Goal: Communication & Community: Answer question/provide support

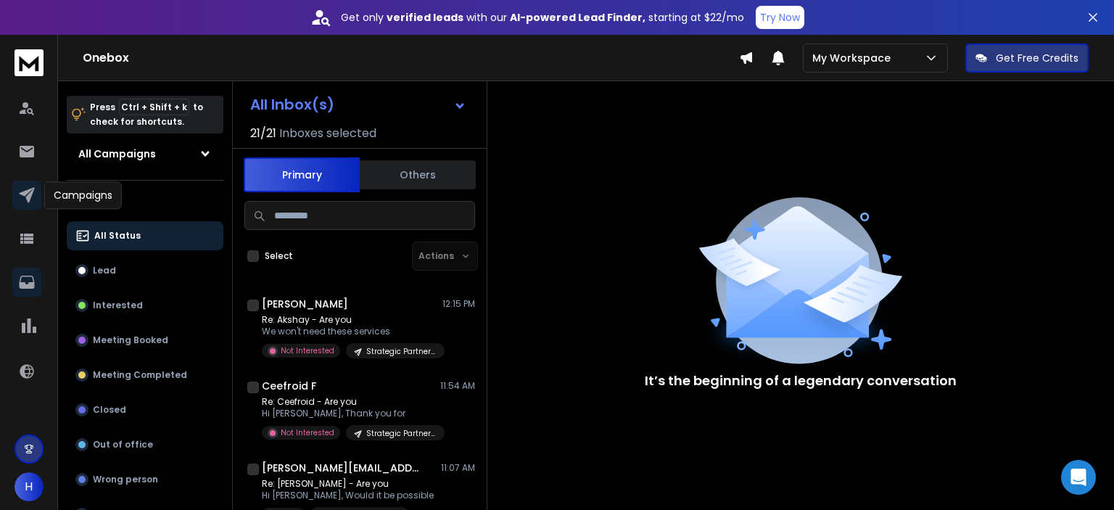
click at [28, 191] on icon at bounding box center [26, 194] width 15 height 15
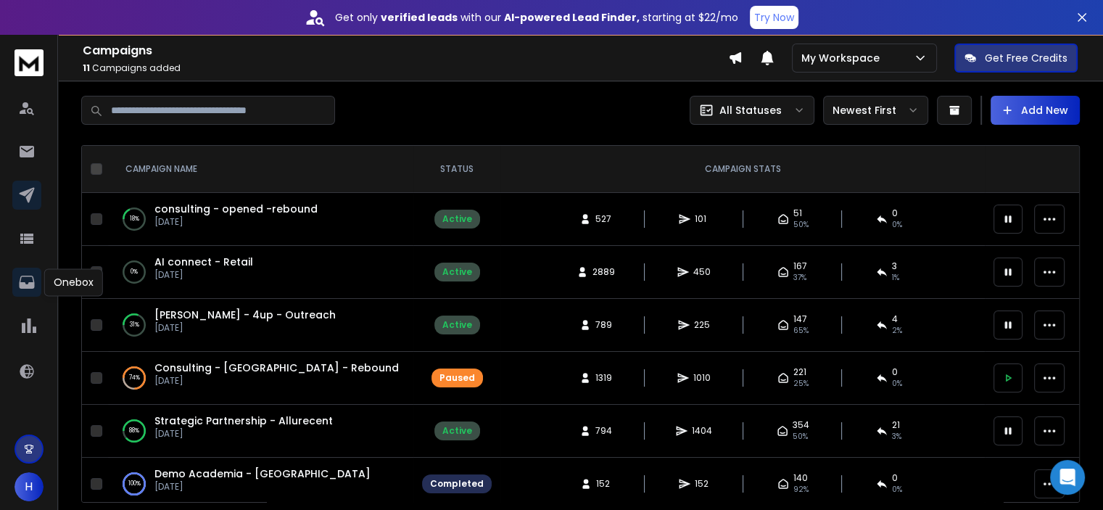
click at [20, 271] on link at bounding box center [26, 282] width 29 height 29
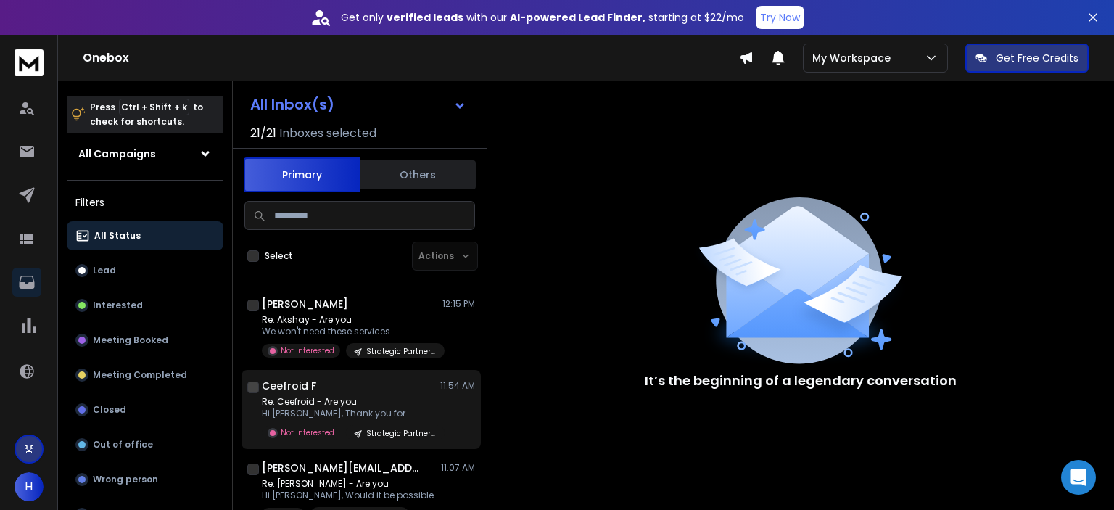
click at [274, 410] on p "Hi [PERSON_NAME], Thank you for" at bounding box center [349, 414] width 174 height 12
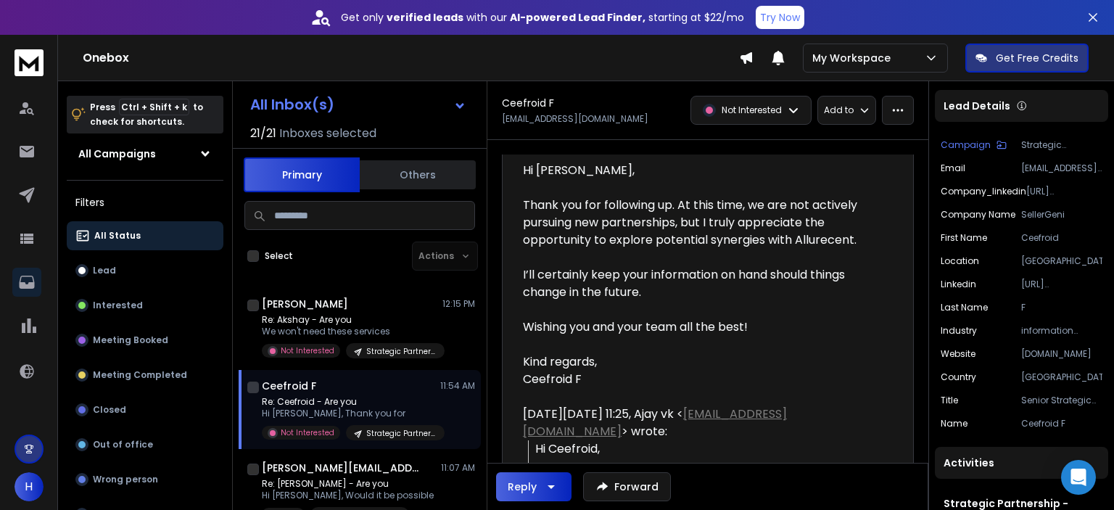
scroll to position [156, 0]
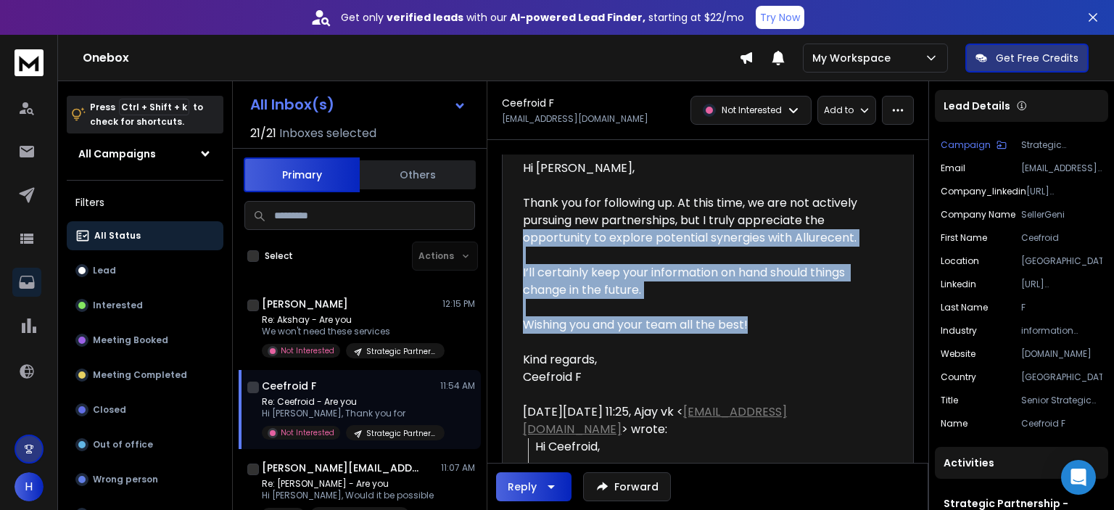
drag, startPoint x: 757, startPoint y: 330, endPoint x: 502, endPoint y: 242, distance: 269.9
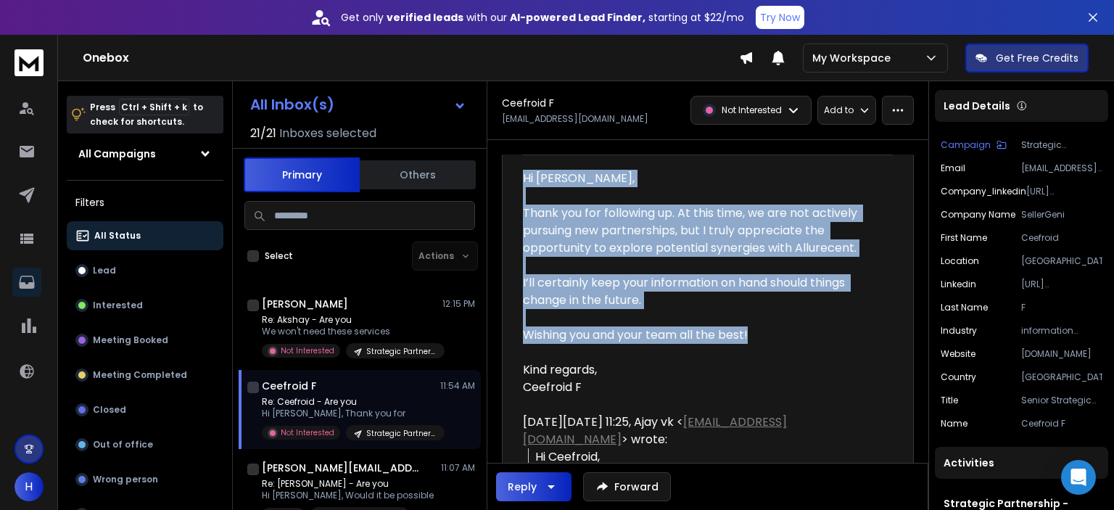
scroll to position [116, 0]
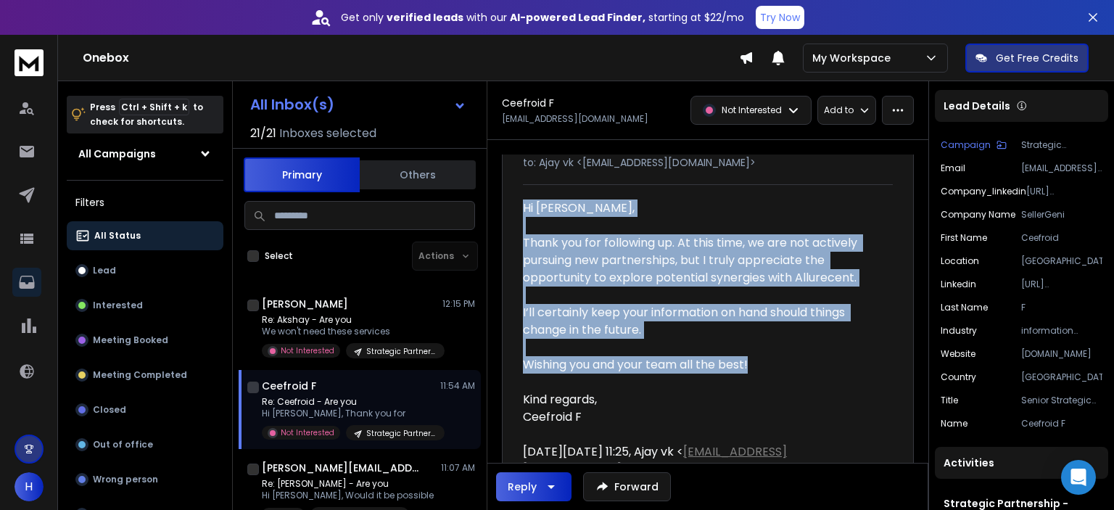
copy div "Hi [PERSON_NAME], Thank you for following up. At this time, we are not actively…"
click at [785, 352] on div "Hi [PERSON_NAME], Thank you for following up. At this time, we are not actively…" at bounding box center [702, 303] width 358 height 209
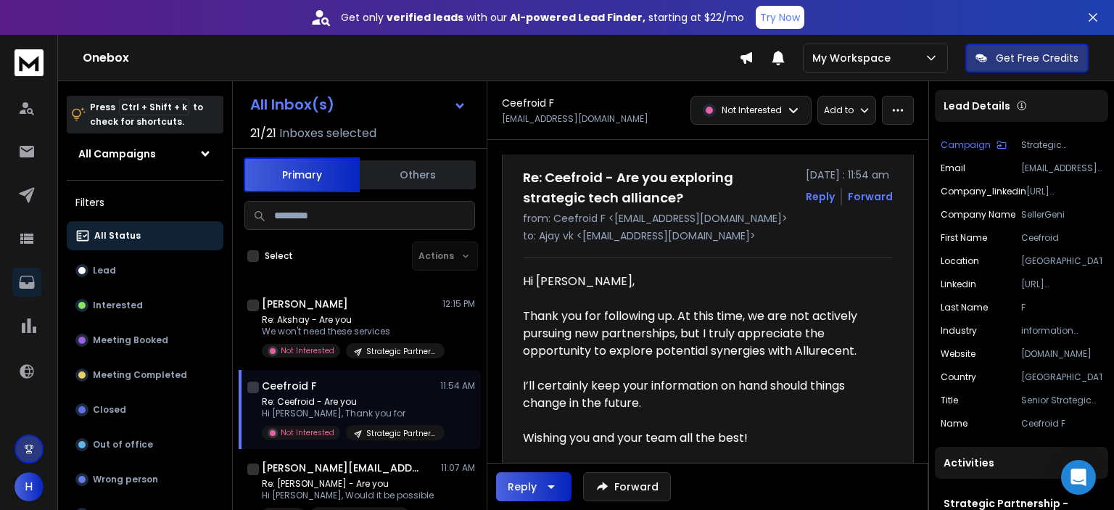
scroll to position [32, 0]
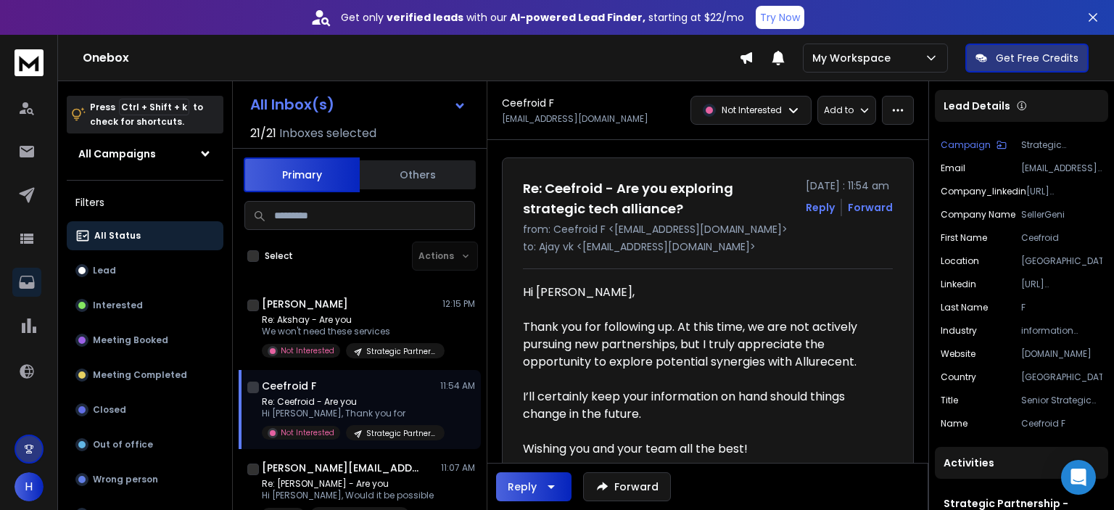
click at [824, 204] on button "Reply" at bounding box center [820, 207] width 29 height 15
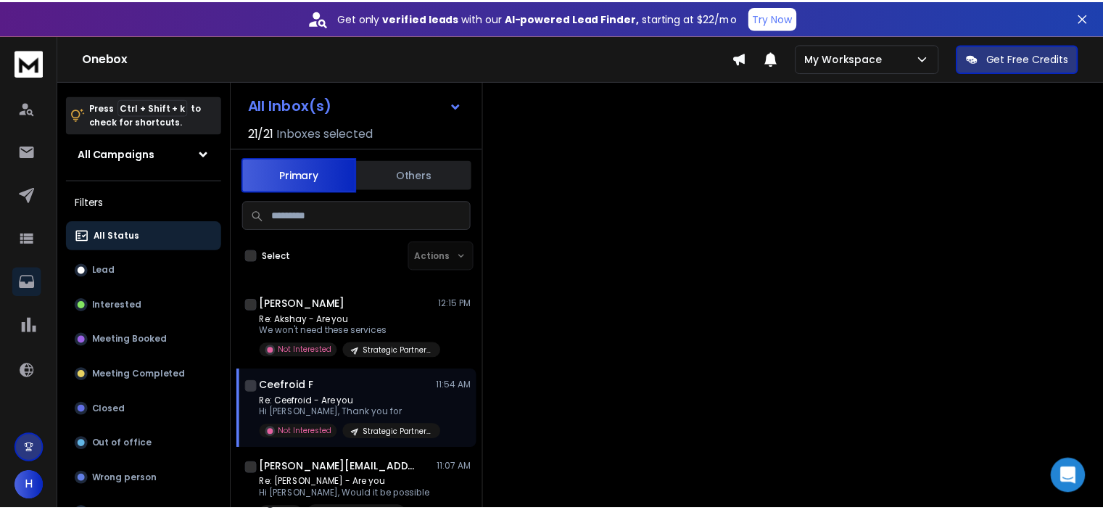
scroll to position [0, 0]
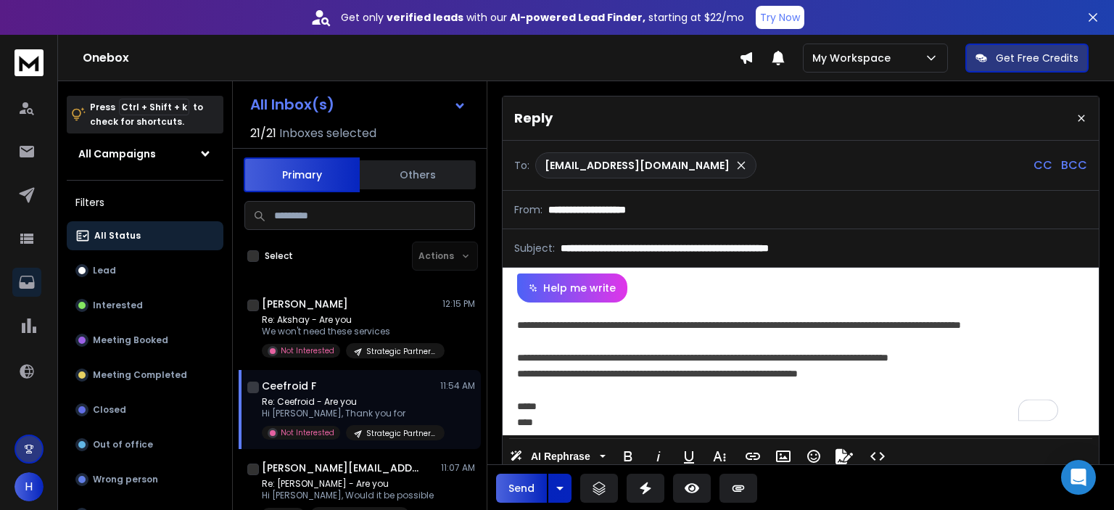
click at [508, 487] on button "Send" at bounding box center [521, 487] width 51 height 29
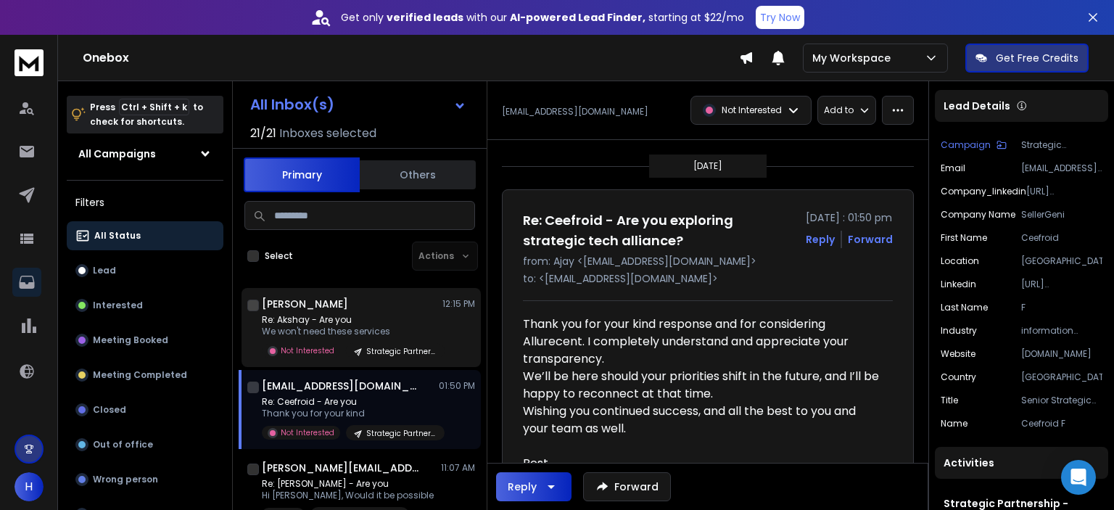
click at [380, 320] on p "Re: Akshay - Are you" at bounding box center [349, 320] width 174 height 12
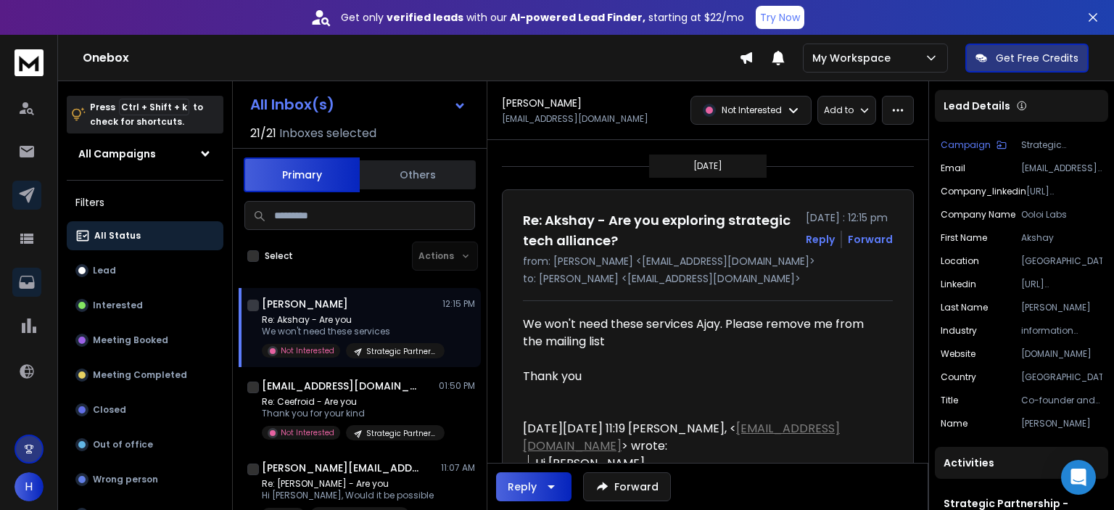
click at [26, 186] on icon at bounding box center [26, 194] width 17 height 17
click at [29, 191] on icon at bounding box center [26, 194] width 15 height 15
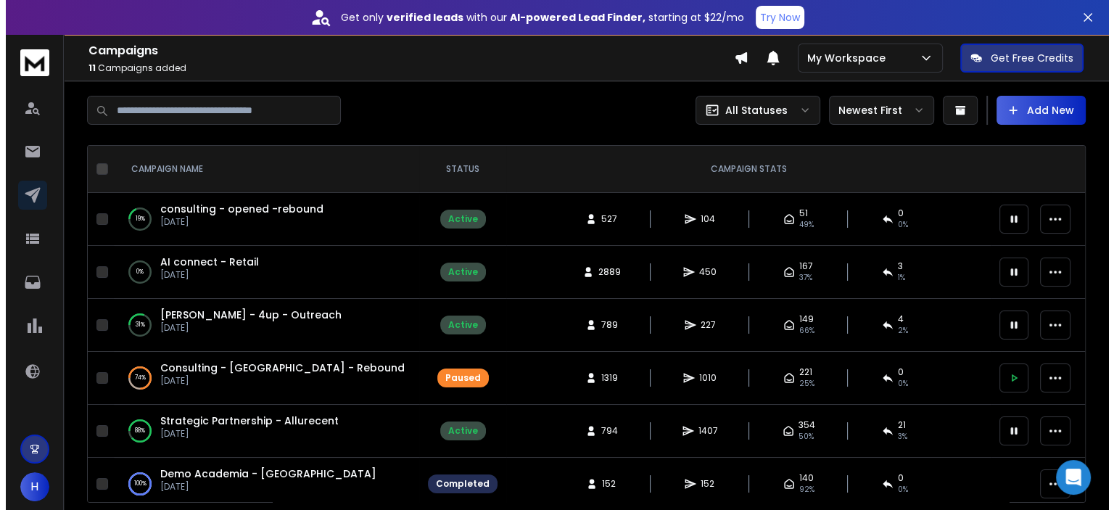
scroll to position [73, 0]
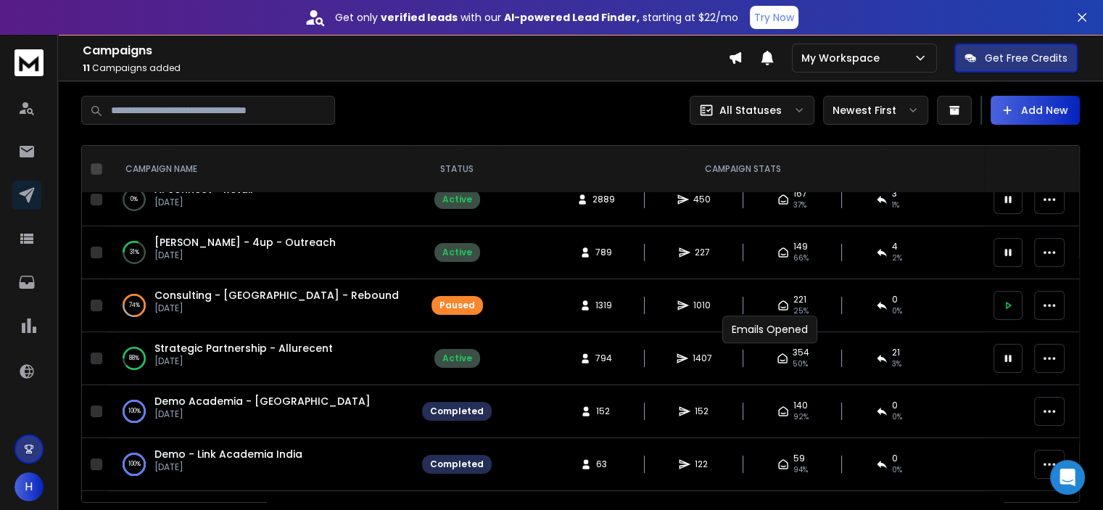
click at [770, 363] on div "354 50 %" at bounding box center [792, 358] width 44 height 23
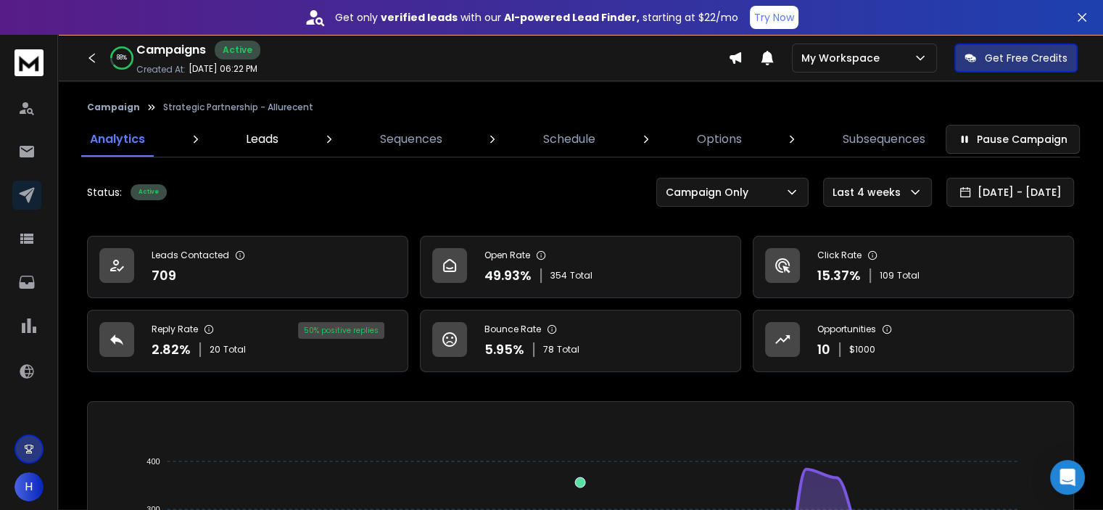
drag, startPoint x: 257, startPoint y: 131, endPoint x: 261, endPoint y: 146, distance: 15.7
click at [258, 131] on p "Leads" at bounding box center [262, 139] width 33 height 17
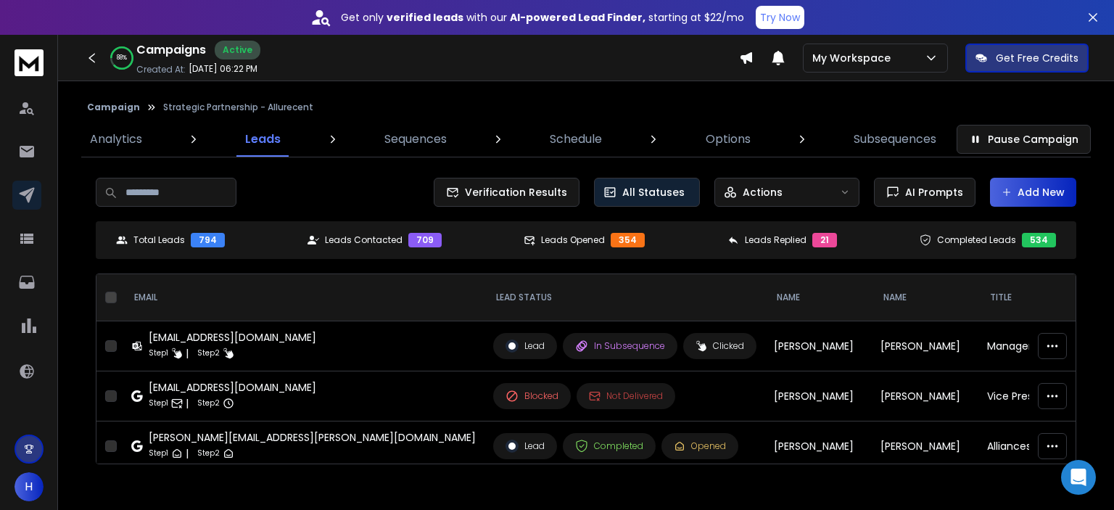
click at [638, 191] on p "All Statuses" at bounding box center [653, 192] width 62 height 15
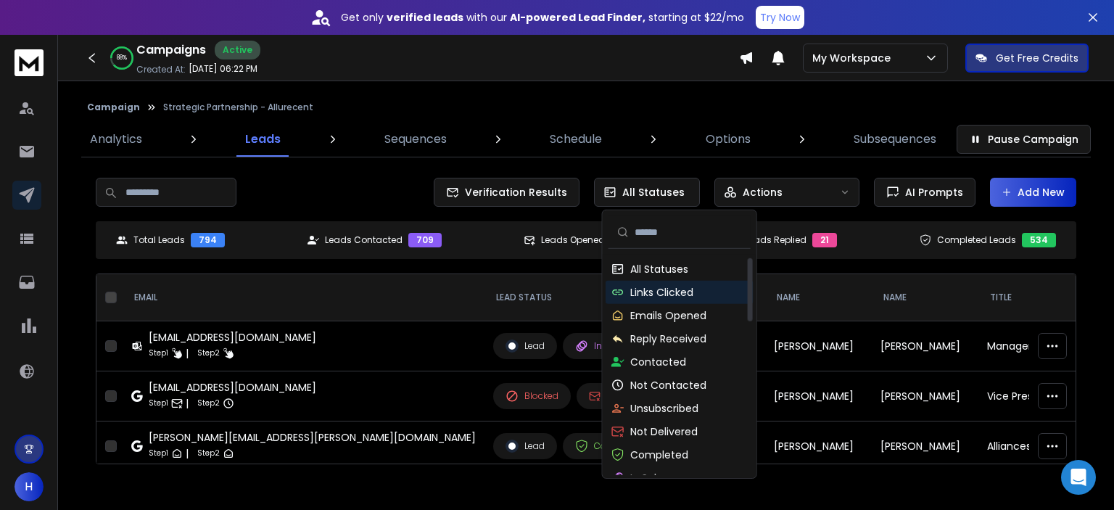
click at [631, 296] on p "Links Clicked" at bounding box center [661, 292] width 63 height 15
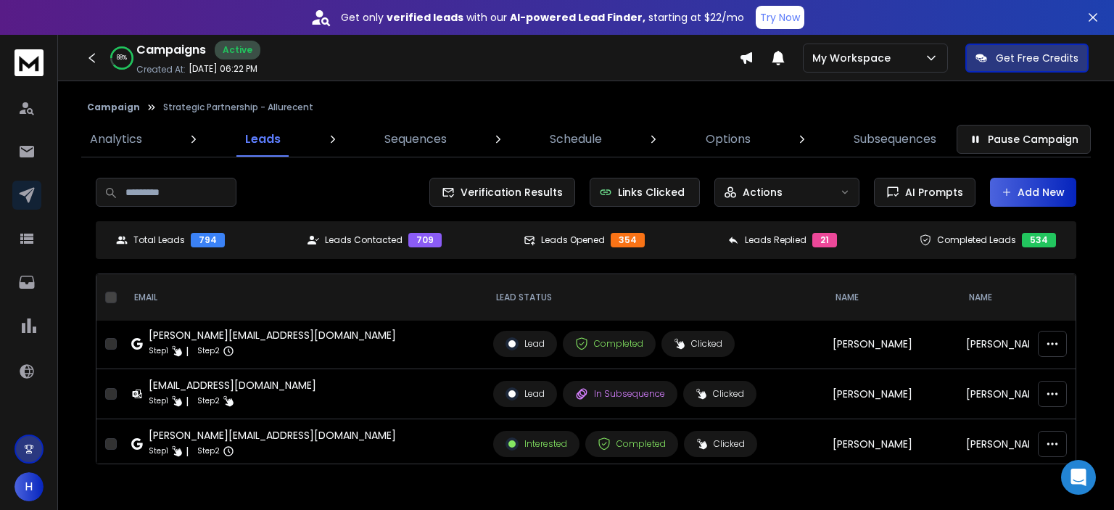
scroll to position [290, 0]
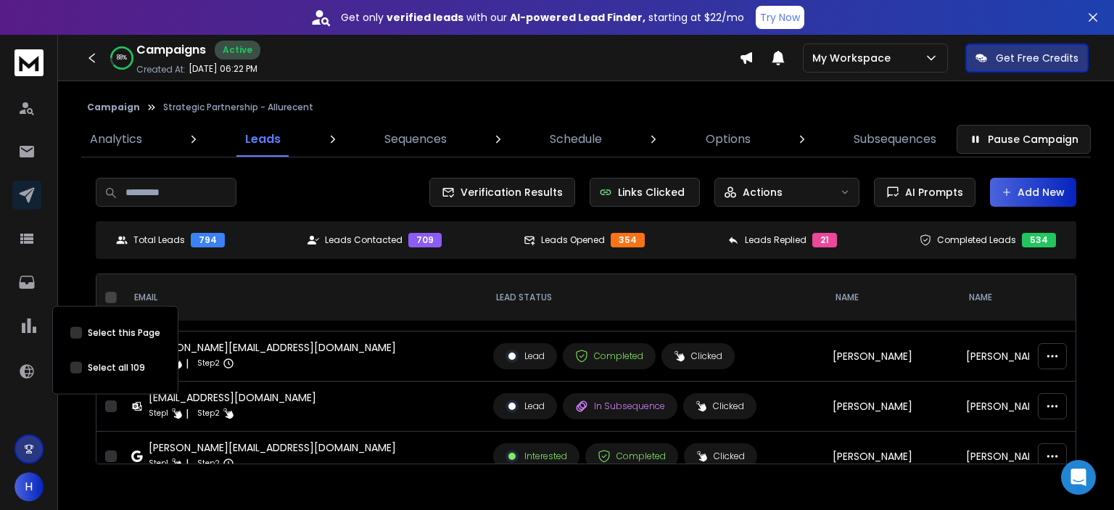
click at [105, 296] on button "Select this Page" at bounding box center [111, 297] width 12 height 12
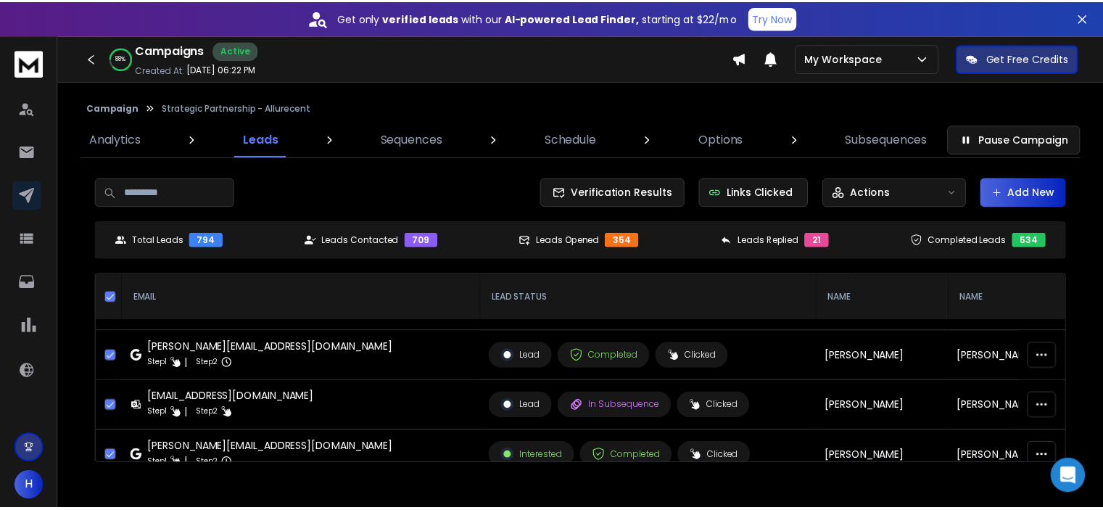
scroll to position [435, 0]
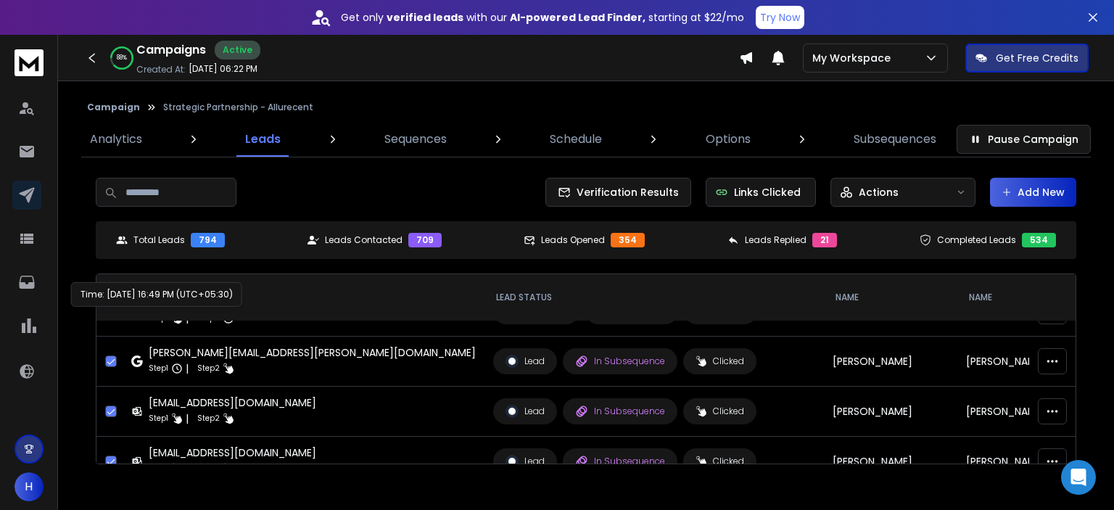
click at [109, 296] on div "Time: [DATE] 16:49 PM (UTC +05:30 )" at bounding box center [156, 294] width 171 height 25
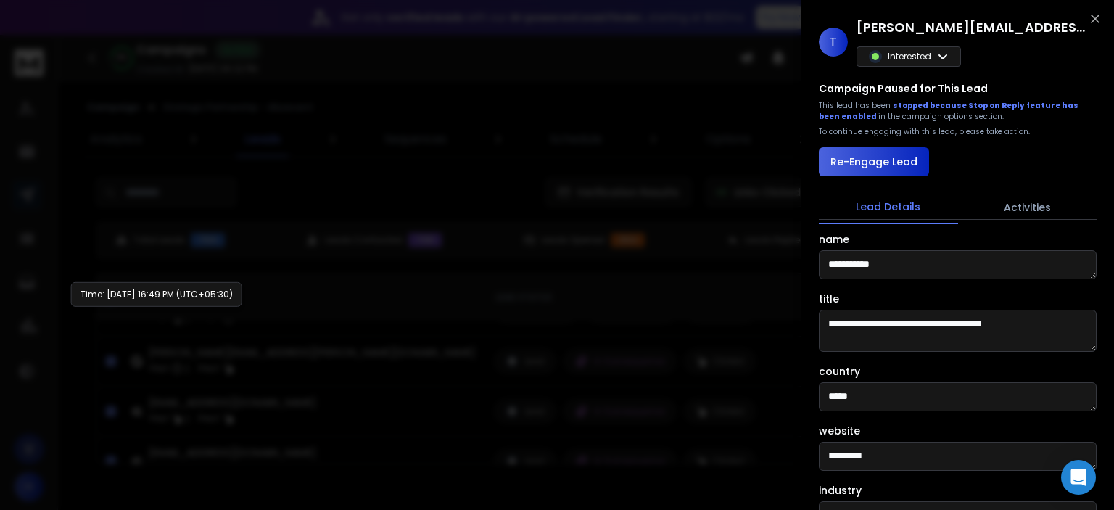
click at [96, 315] on div at bounding box center [557, 255] width 1114 height 510
click at [90, 234] on div at bounding box center [557, 255] width 1114 height 510
click at [93, 324] on div at bounding box center [557, 255] width 1114 height 510
click at [109, 356] on div at bounding box center [557, 255] width 1114 height 510
click at [95, 307] on div at bounding box center [557, 255] width 1114 height 510
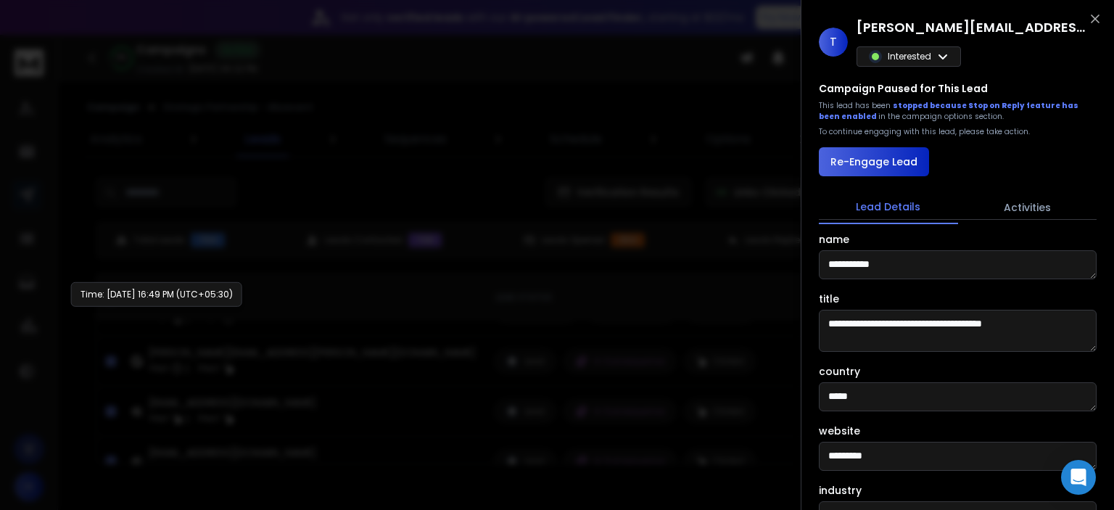
click at [182, 284] on div "Time: [DATE] 16:49 PM (UTC +05:30 )" at bounding box center [156, 294] width 171 height 25
click at [1088, 22] on icon "button" at bounding box center [1095, 19] width 15 height 15
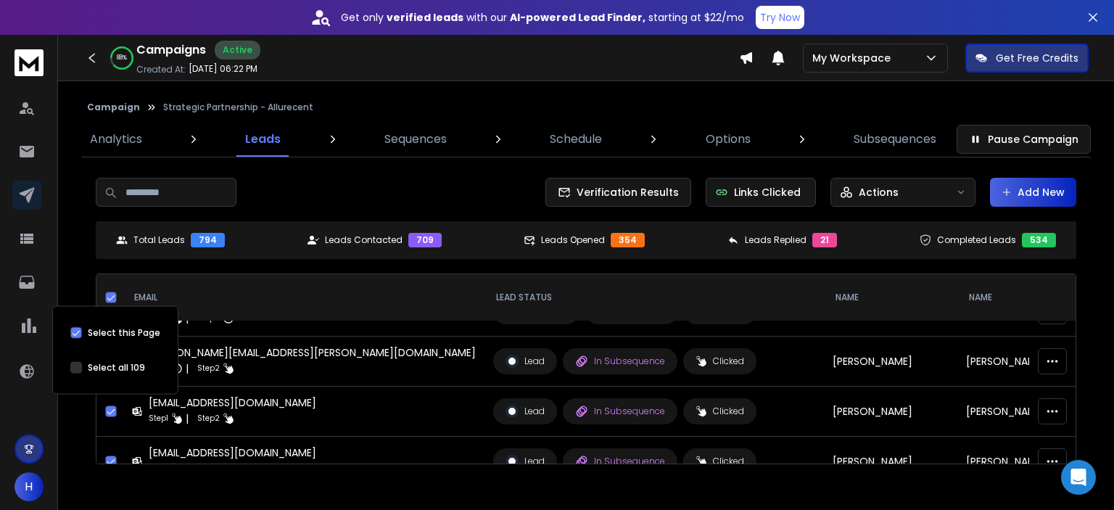
click at [75, 365] on button "Select this Page" at bounding box center [76, 368] width 12 height 12
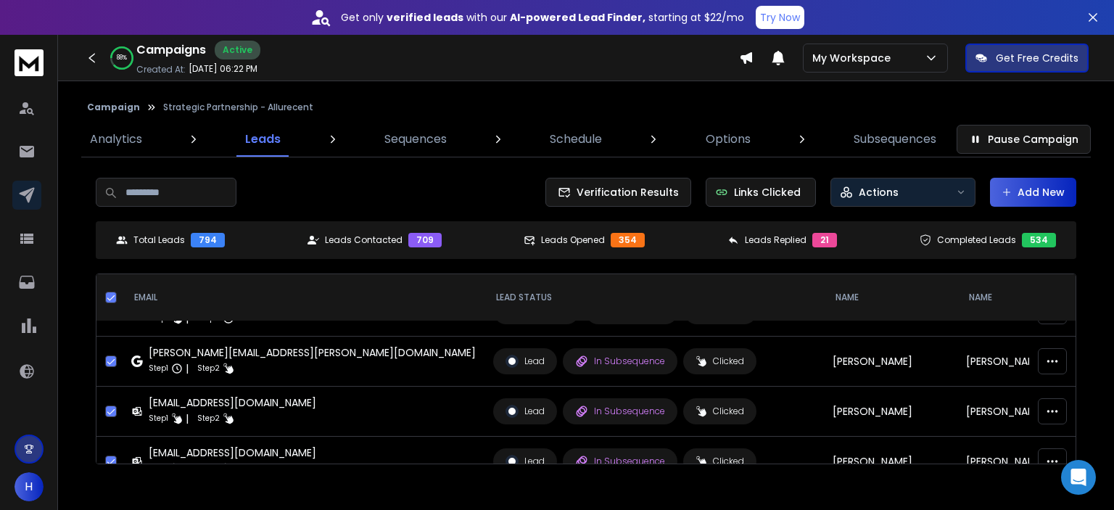
click at [955, 194] on button "Actions" at bounding box center [902, 192] width 145 height 29
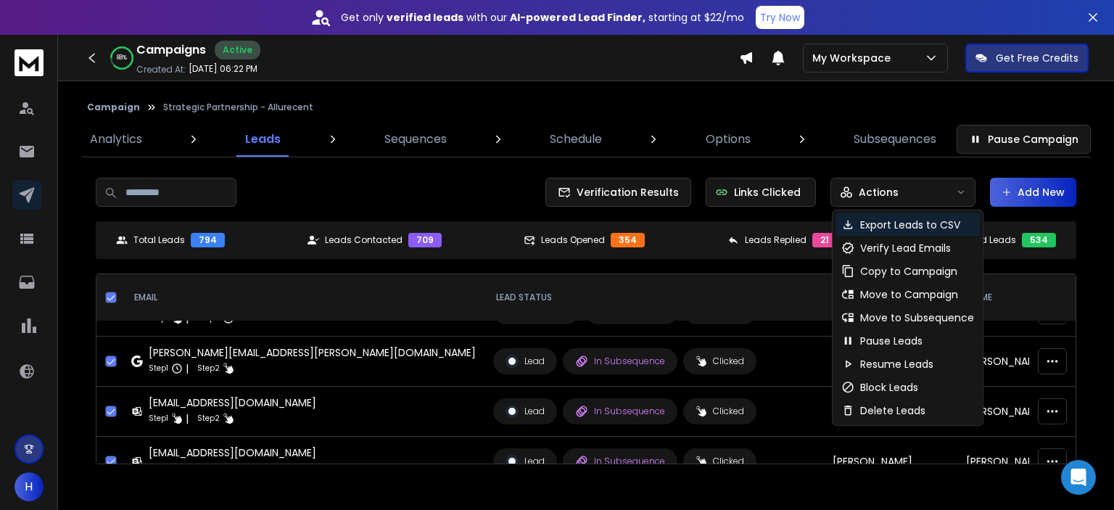
click at [914, 221] on p "Export Leads to CSV" at bounding box center [910, 225] width 100 height 15
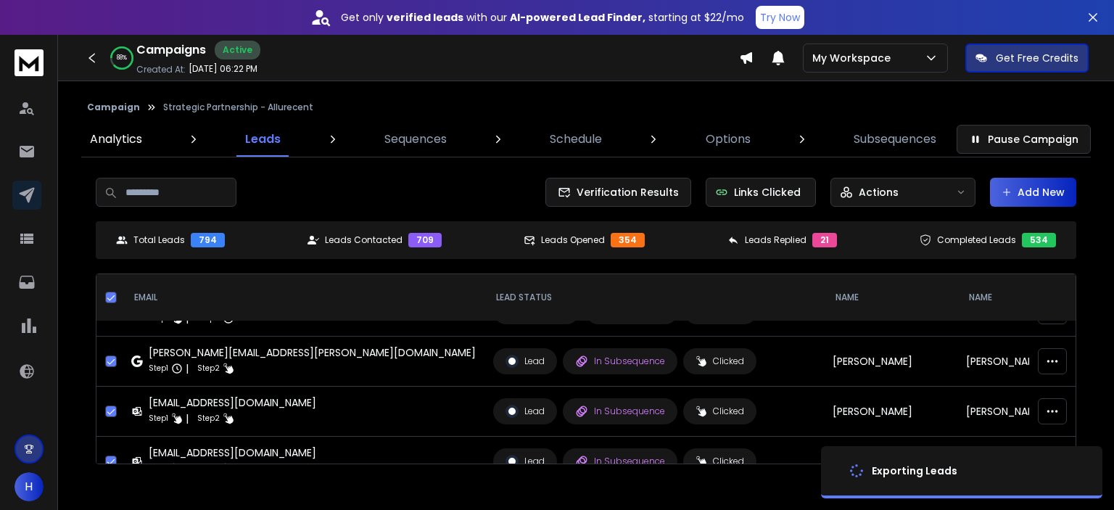
click at [125, 128] on link "Analytics" at bounding box center [116, 139] width 70 height 35
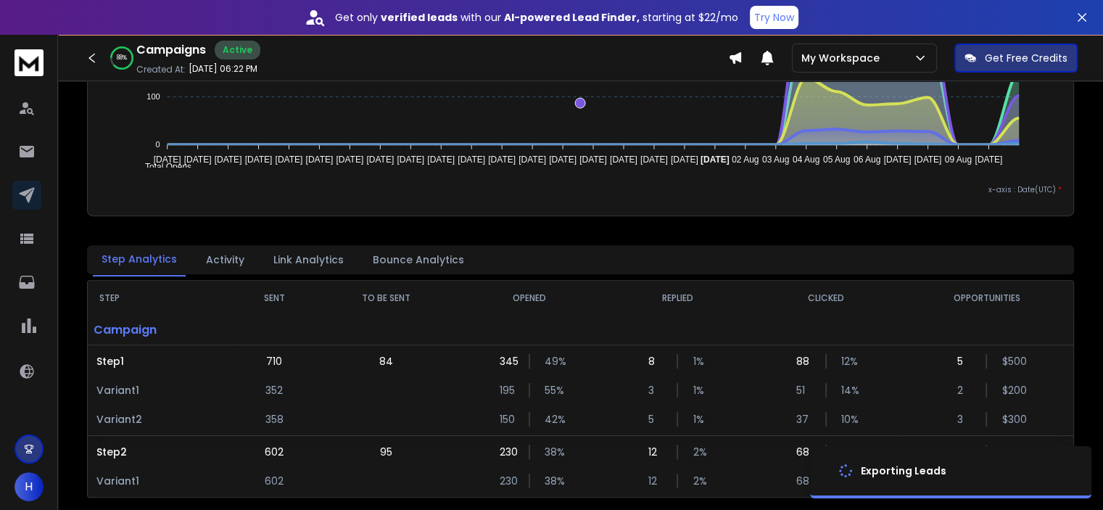
scroll to position [520, 0]
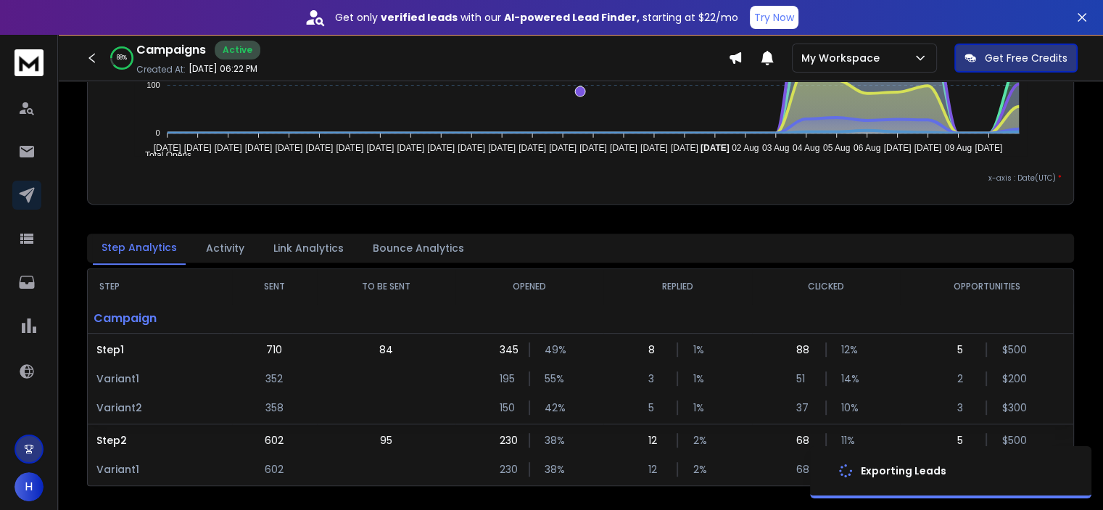
click at [280, 247] on button "Link Analytics" at bounding box center [309, 248] width 88 height 32
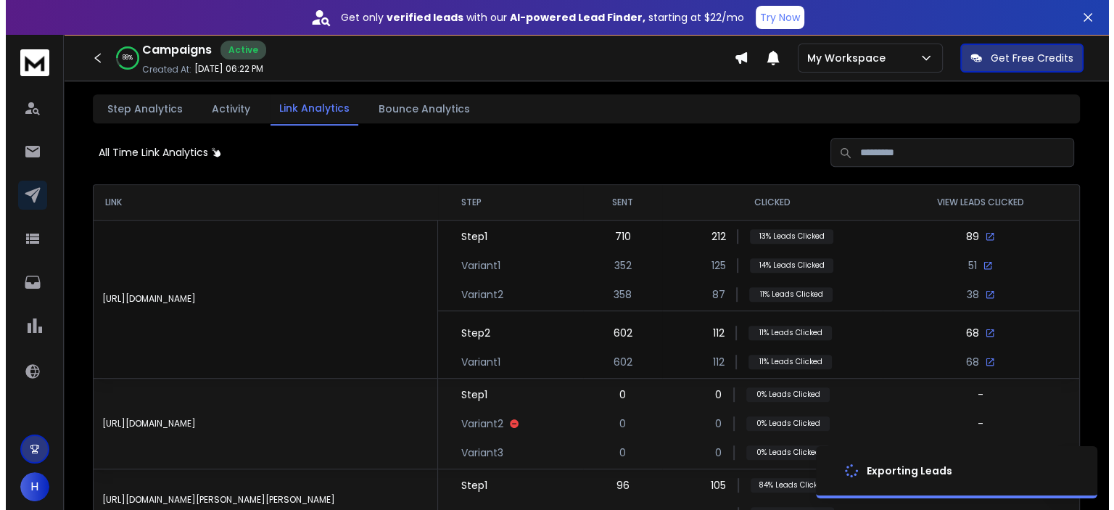
scroll to position [732, 0]
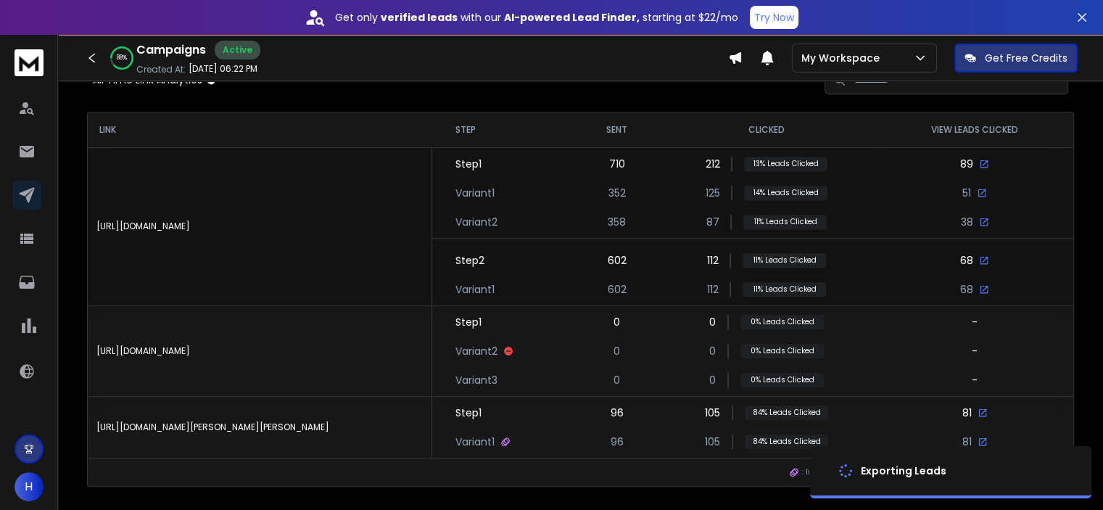
click at [980, 162] on icon at bounding box center [984, 164] width 8 height 8
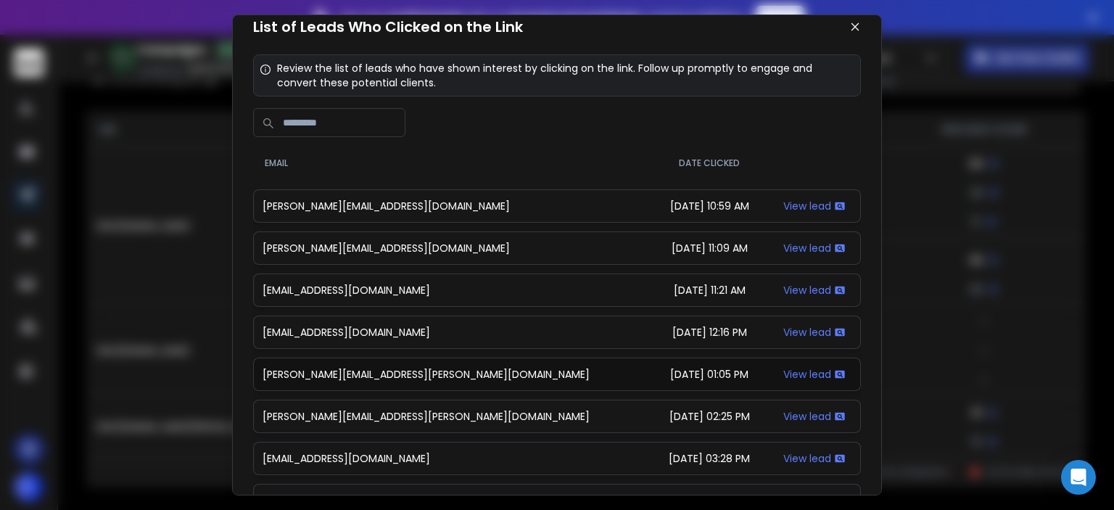
scroll to position [0, 0]
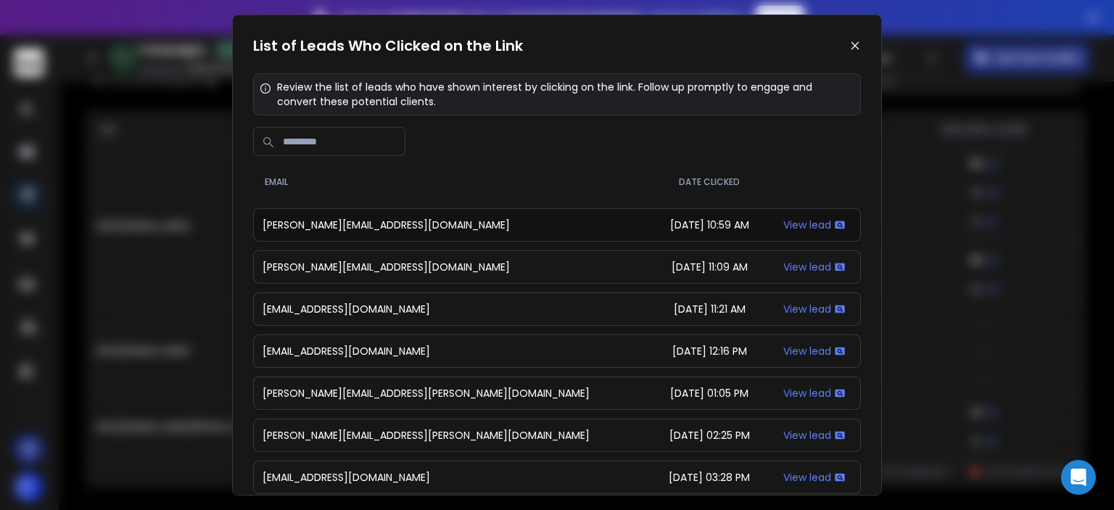
drag, startPoint x: 856, startPoint y: 447, endPoint x: 264, endPoint y: 208, distance: 638.6
copy tbody "[PERSON_NAME][EMAIL_ADDRESS][DOMAIN_NAME] [DATE] 10:59 AM View lead [PERSON_NAM…"
click at [849, 48] on icon at bounding box center [855, 46] width 12 height 12
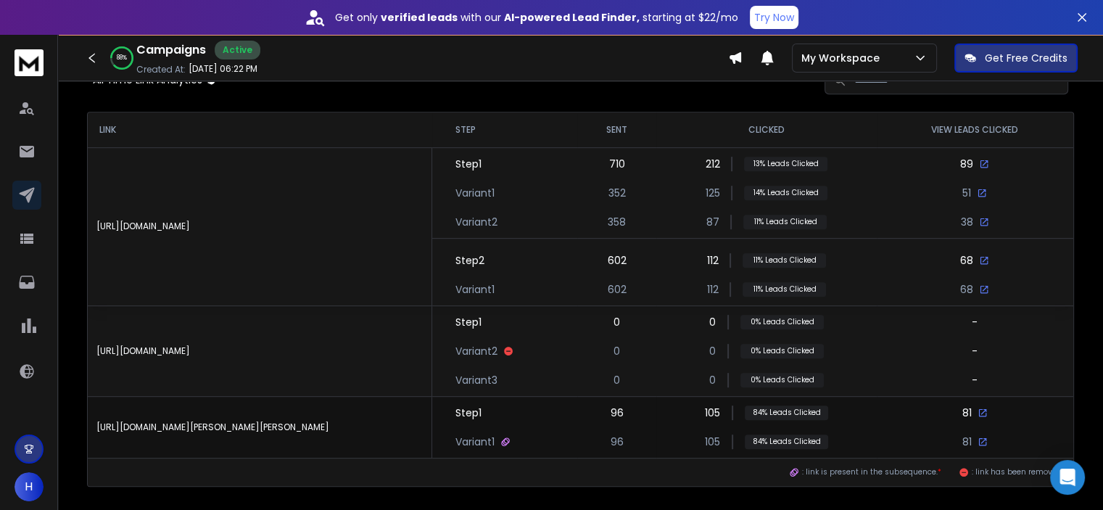
click at [986, 411] on icon at bounding box center [983, 412] width 8 height 8
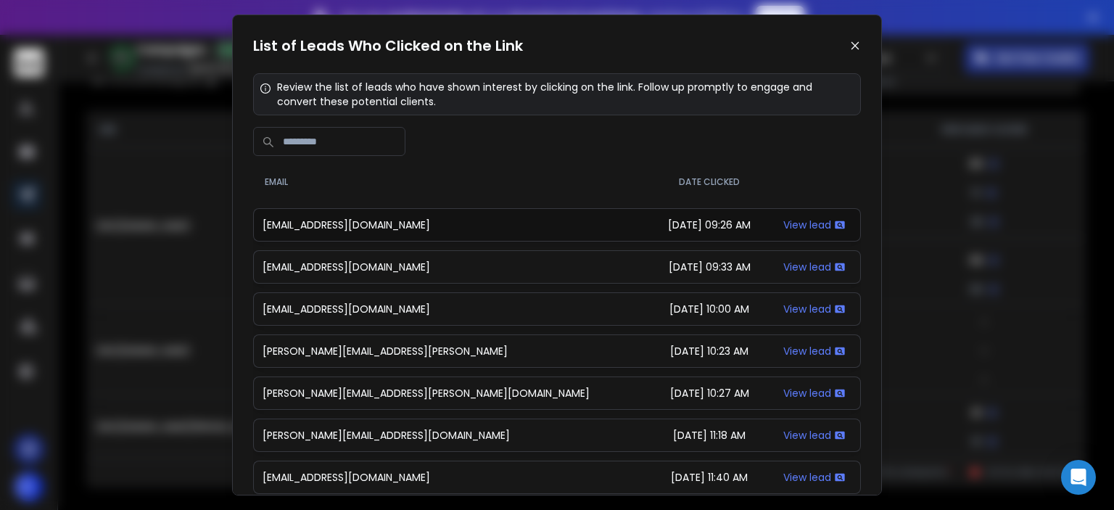
drag, startPoint x: 855, startPoint y: 455, endPoint x: 262, endPoint y: 229, distance: 633.9
click at [857, 49] on icon at bounding box center [855, 46] width 12 height 12
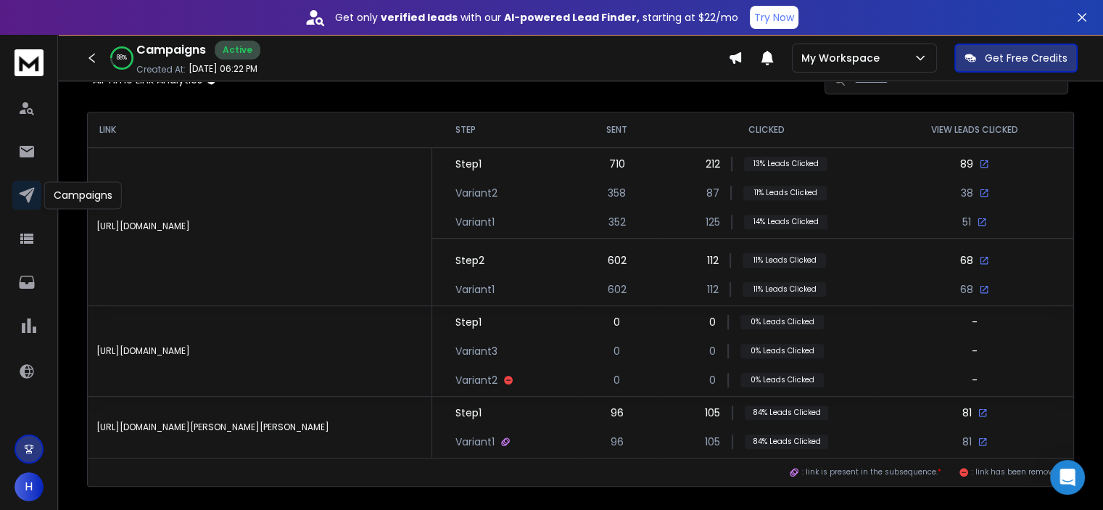
click at [28, 199] on icon at bounding box center [26, 194] width 15 height 15
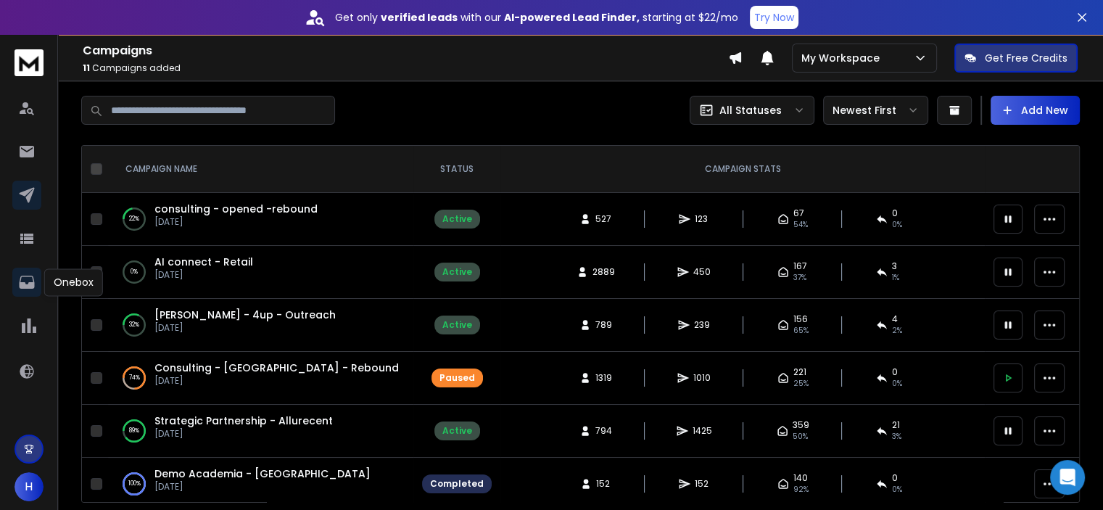
click at [25, 280] on icon at bounding box center [26, 281] width 17 height 17
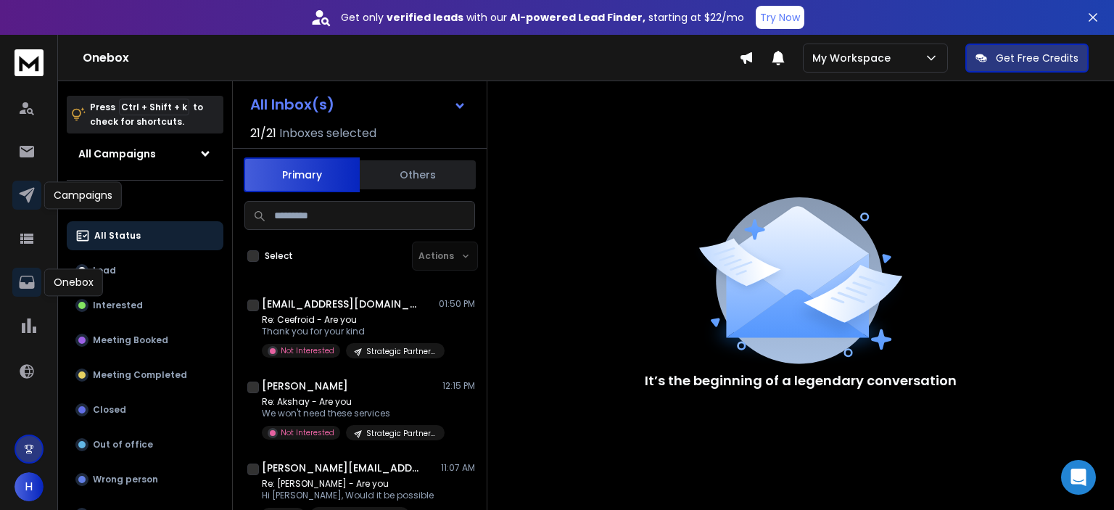
click at [38, 198] on link at bounding box center [26, 195] width 29 height 29
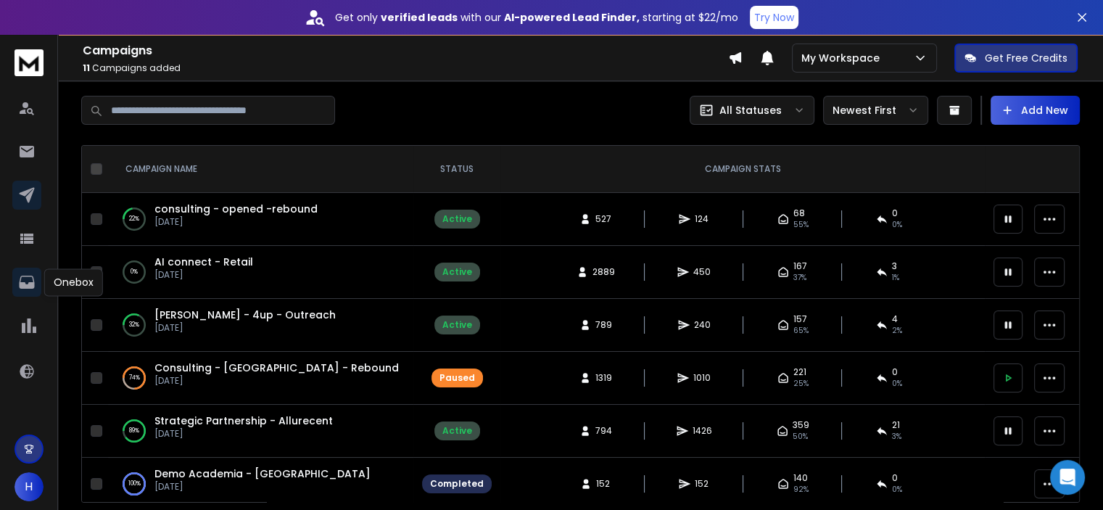
click at [12, 289] on link at bounding box center [26, 282] width 29 height 29
click at [19, 279] on icon at bounding box center [26, 281] width 17 height 17
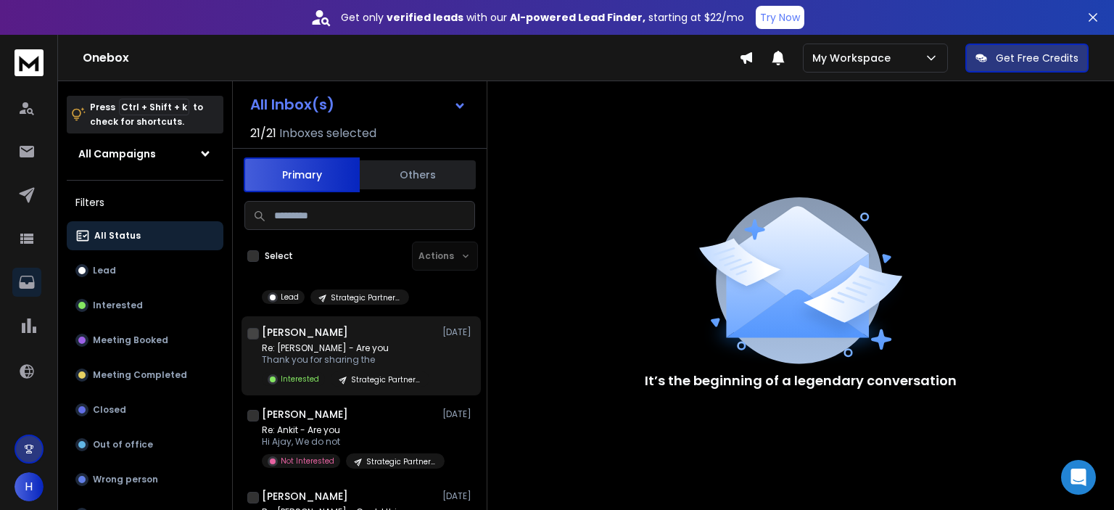
scroll to position [145, 0]
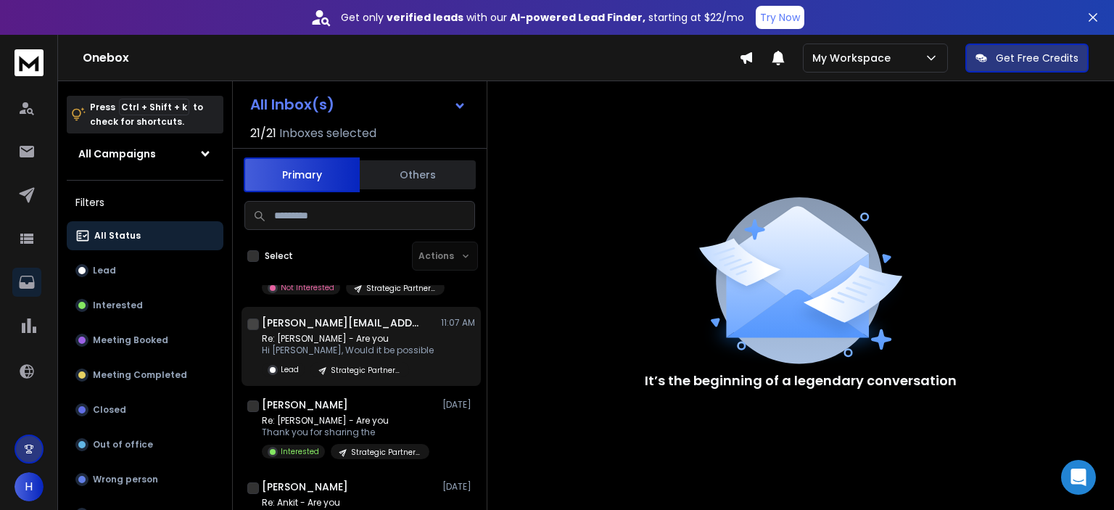
click at [382, 342] on p "Re: [PERSON_NAME] - Are you" at bounding box center [348, 339] width 172 height 12
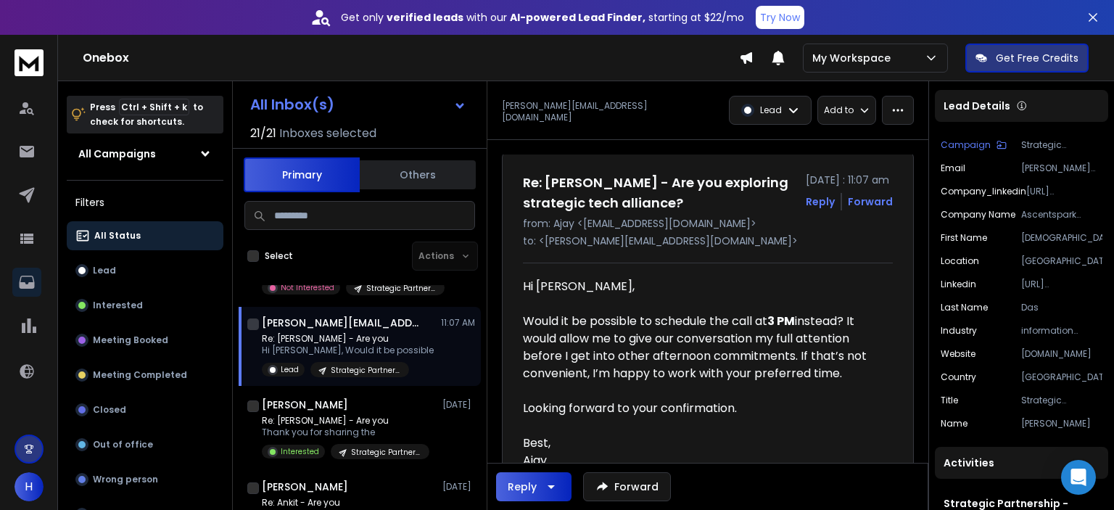
scroll to position [73, 0]
